Goal: Task Accomplishment & Management: Use online tool/utility

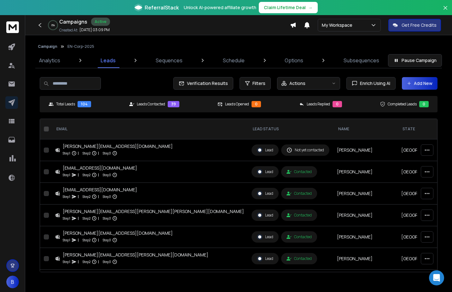
scroll to position [118, 0]
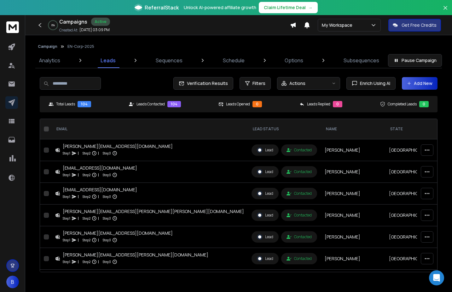
click at [419, 84] on button "Add New" at bounding box center [420, 83] width 36 height 13
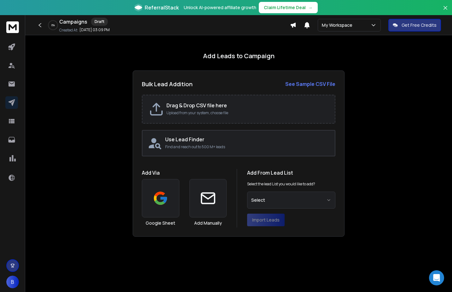
click at [218, 111] on p "Upload from your system, choose file" at bounding box center [247, 113] width 162 height 5
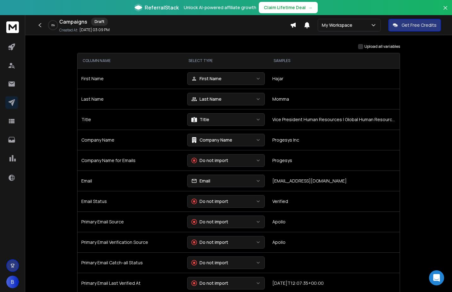
scroll to position [93, 0]
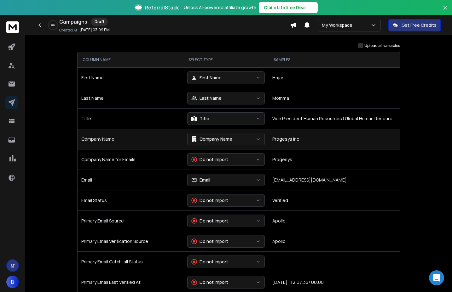
click at [246, 133] on button "Company Name" at bounding box center [225, 139] width 77 height 13
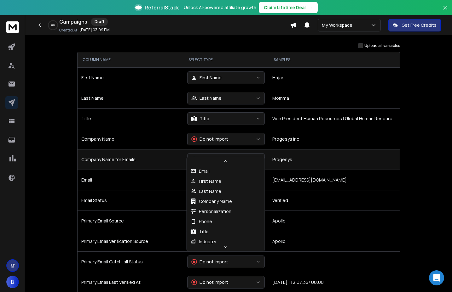
scroll to position [64, 0]
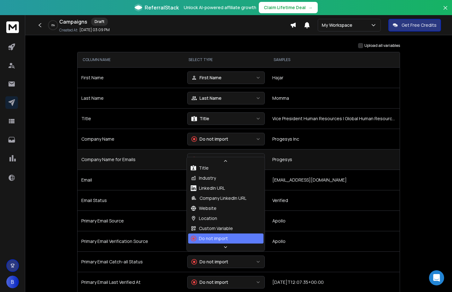
click at [243, 153] on button "Do not import" at bounding box center [225, 159] width 77 height 13
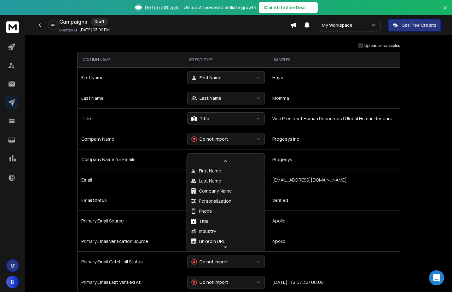
scroll to position [9, 0]
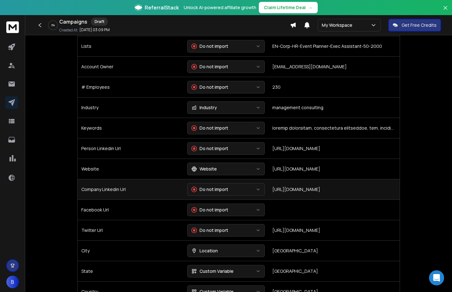
scroll to position [452, 0]
click at [243, 183] on button "Do not import" at bounding box center [225, 189] width 77 height 13
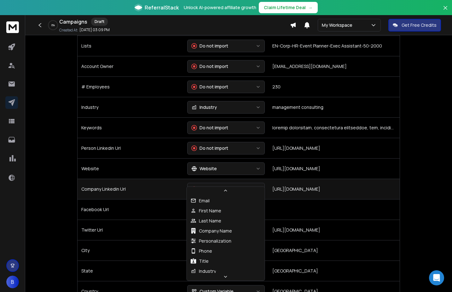
scroll to position [64, 0]
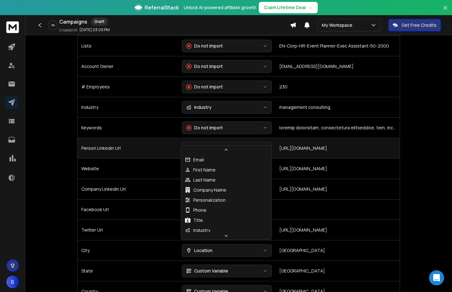
click at [253, 142] on button "Do not import" at bounding box center [227, 148] width 90 height 13
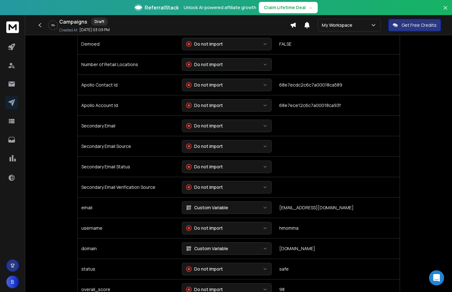
scroll to position [1389, 0]
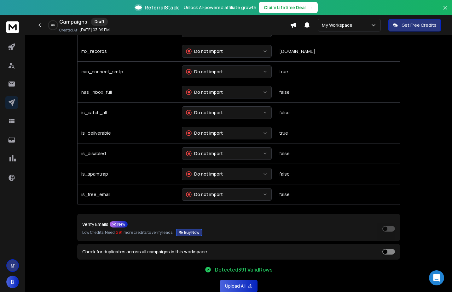
click at [241, 280] on button "Upload All" at bounding box center [238, 286] width 37 height 13
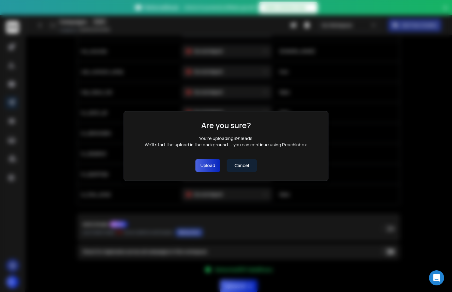
click at [206, 168] on button "Upload" at bounding box center [207, 165] width 25 height 13
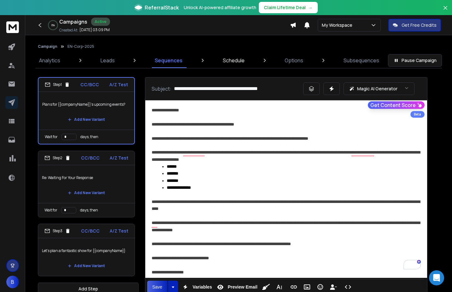
click at [236, 62] on p "Schedule" at bounding box center [234, 61] width 22 height 8
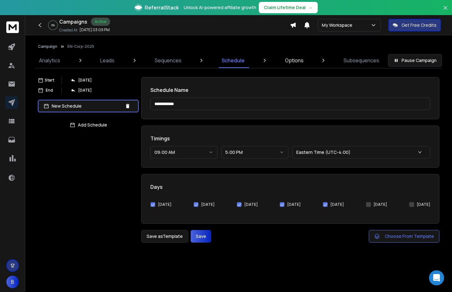
click at [296, 64] on p "Options" at bounding box center [294, 61] width 19 height 8
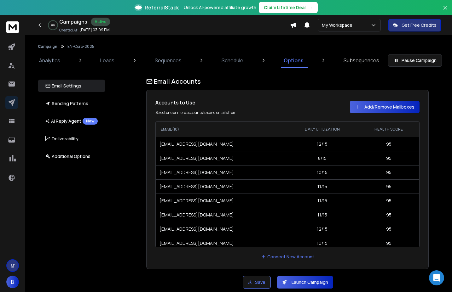
click at [350, 60] on p "Subsequences" at bounding box center [361, 61] width 36 height 8
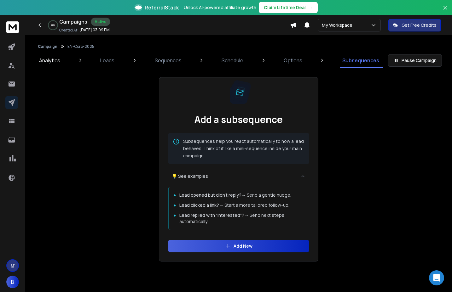
click at [49, 59] on p "Analytics" at bounding box center [49, 61] width 21 height 8
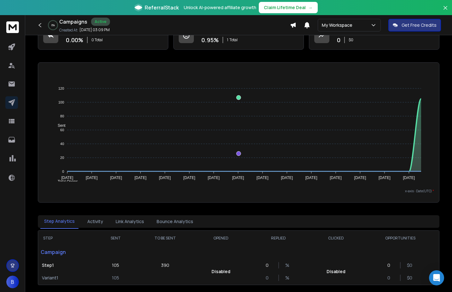
scroll to position [116, 0]
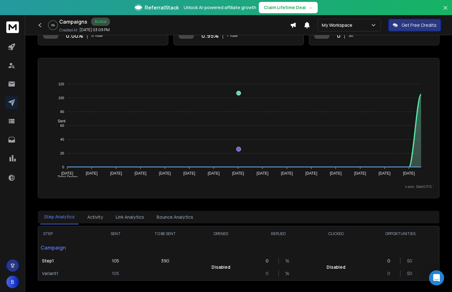
click at [95, 220] on button "Activity" at bounding box center [94, 217] width 23 height 14
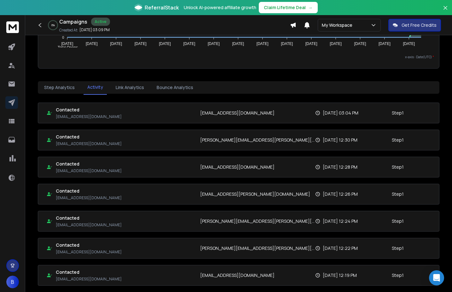
scroll to position [248, 0]
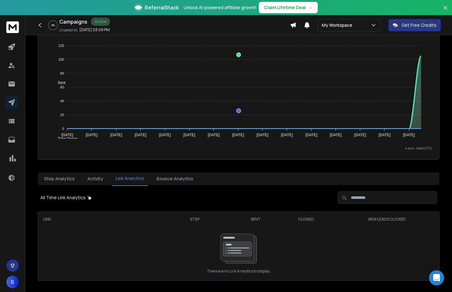
click at [173, 180] on div "Leads Contacted 105 Open Rate Disabled Know More Click Rate Disabled Know More …" at bounding box center [238, 116] width 401 height 336
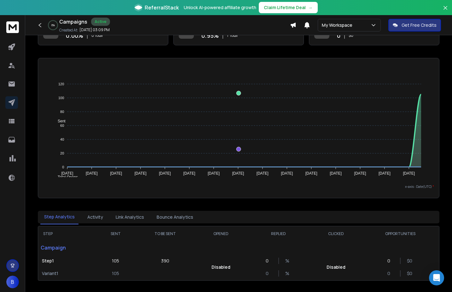
scroll to position [116, 0]
click at [51, 204] on div "Leads Contacted 105 Open Rate Disabled Know More Click Rate Disabled Know More …" at bounding box center [238, 134] width 401 height 297
click at [53, 261] on p "Step 1" at bounding box center [67, 261] width 50 height 6
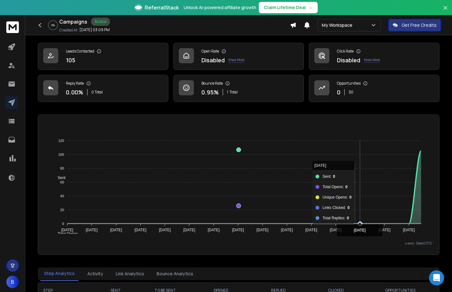
scroll to position [0, 0]
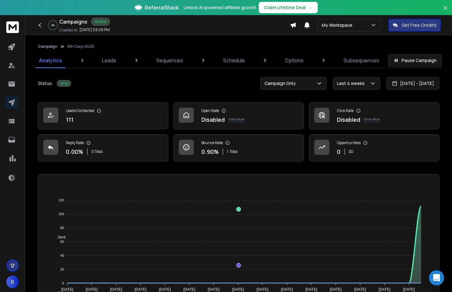
click at [5, 138] on div "B" at bounding box center [12, 155] width 25 height 280
click at [12, 139] on icon at bounding box center [12, 140] width 8 height 8
